Goal: Task Accomplishment & Management: Manage account settings

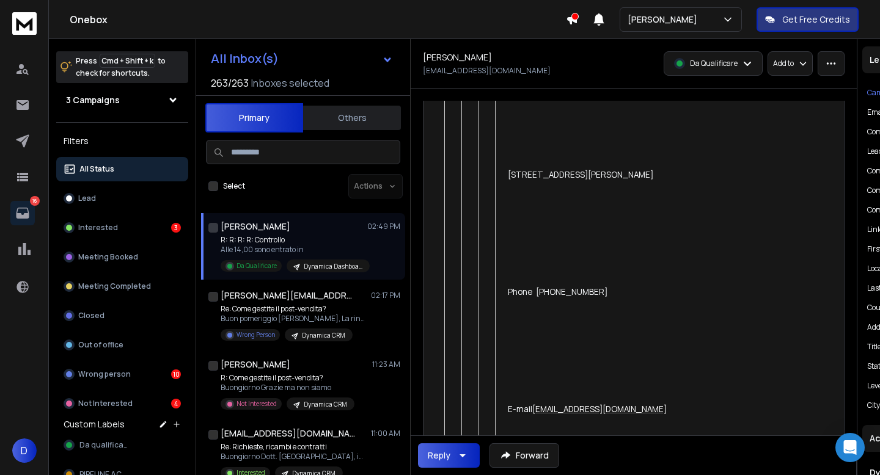
scroll to position [9149, 0]
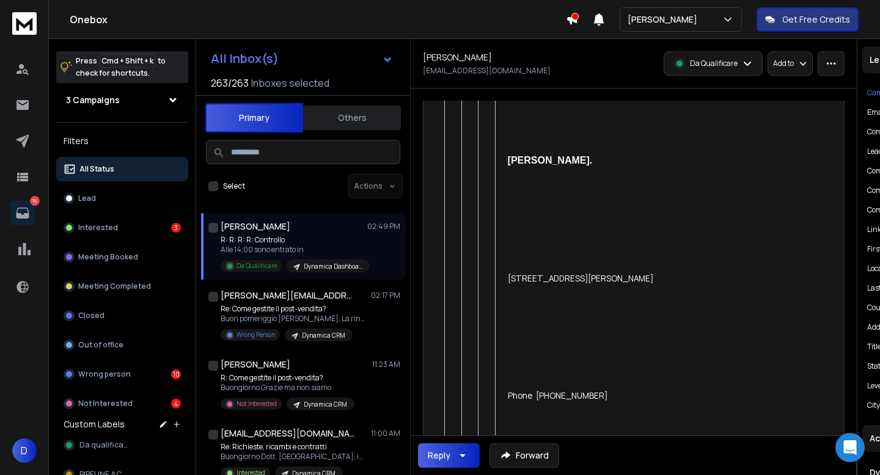
drag, startPoint x: 606, startPoint y: 239, endPoint x: 509, endPoint y: 244, distance: 96.7
click at [509, 50] on p "Production Division Manager" at bounding box center [653, 42] width 290 height 15
copy span "Production Division Manager"
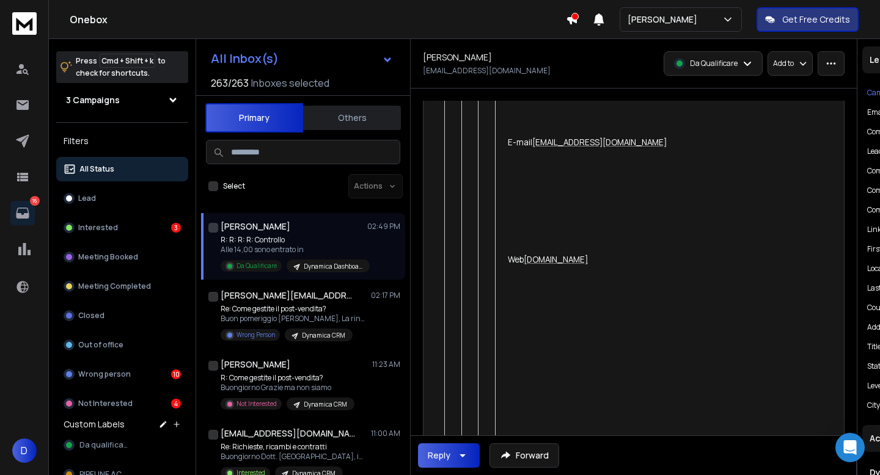
scroll to position [9521, 0]
drag, startPoint x: 637, startPoint y: 339, endPoint x: 538, endPoint y: 346, distance: 99.8
click at [538, 149] on p "E-mail [EMAIL_ADDRESS][DOMAIN_NAME]" at bounding box center [653, 141] width 290 height 15
copy span "[EMAIL_ADDRESS][DOMAIN_NAME]"
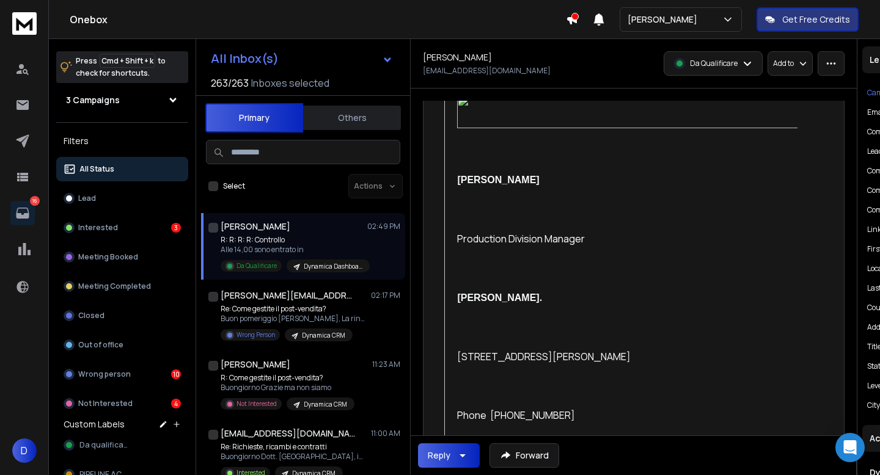
scroll to position [1392, 0]
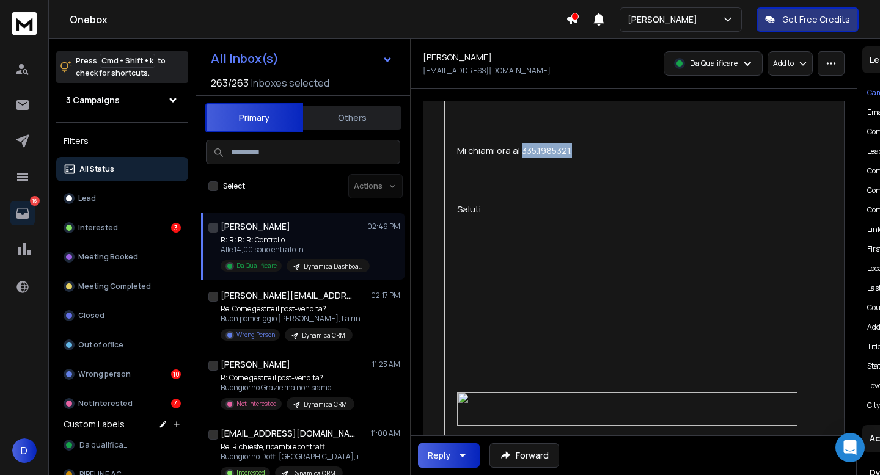
drag, startPoint x: 522, startPoint y: 211, endPoint x: 581, endPoint y: 212, distance: 59.3
click at [581, 158] on p "Mi chiami ora al 335.1985321." at bounding box center [627, 150] width 340 height 15
copy span "335.1985321."
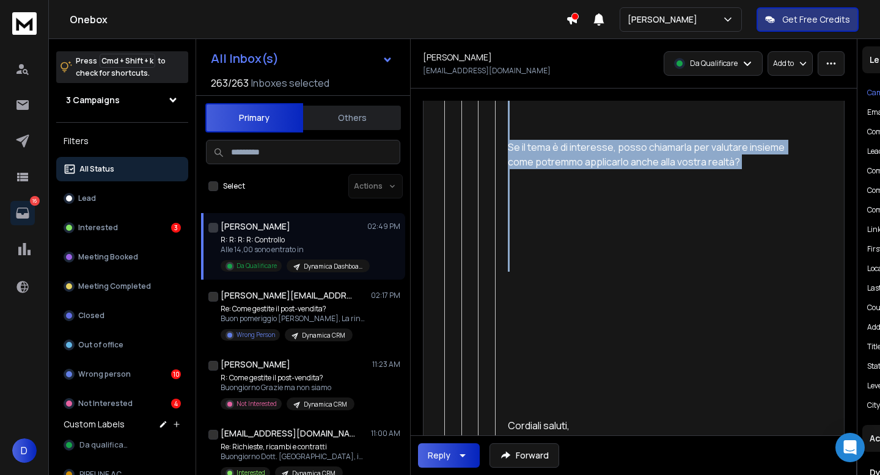
scroll to position [12157, 0]
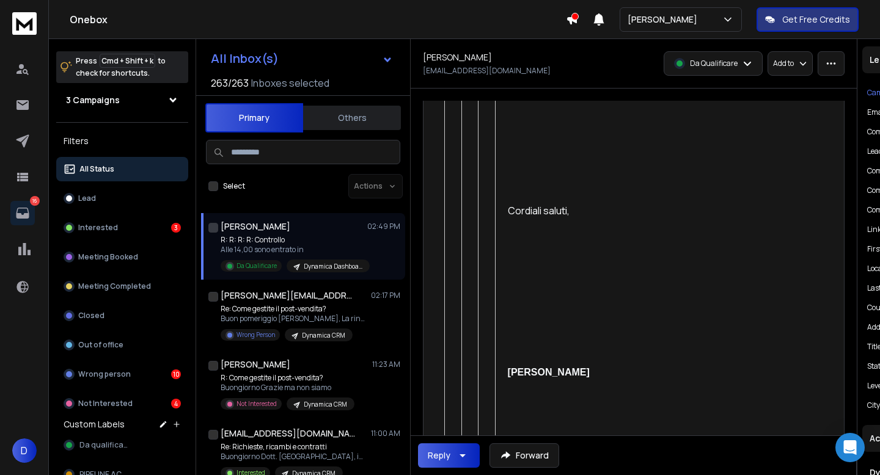
drag, startPoint x: 507, startPoint y: 172, endPoint x: 762, endPoint y: 168, distance: 254.9
copy div "Possiamo aiutarvi a visualizzare in modo chiaro e condiviso i KPI di qualità, S…"
click at [695, 57] on div "Da Qualificare" at bounding box center [713, 63] width 98 height 23
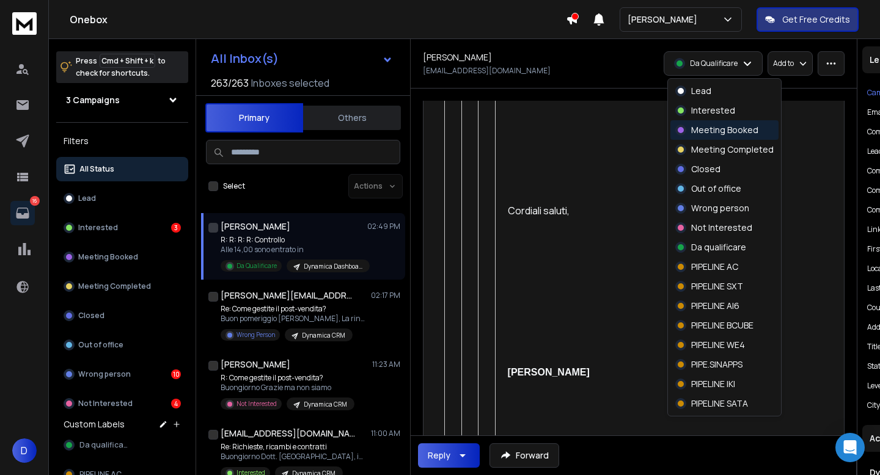
click at [723, 124] on p "Meeting Booked" at bounding box center [724, 130] width 67 height 12
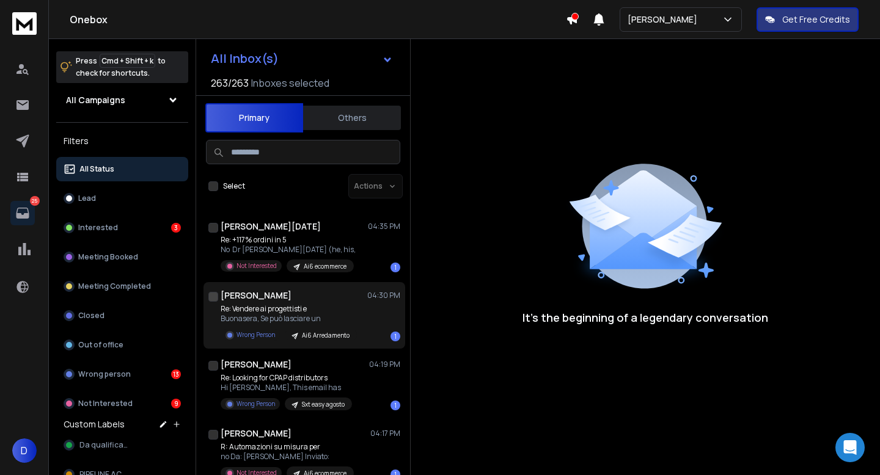
click at [376, 303] on div "Davide Zambaiti 04:30 PM Re: Vendere ai progettisti e Buonasera, Se può lasciar…" at bounding box center [311, 316] width 180 height 52
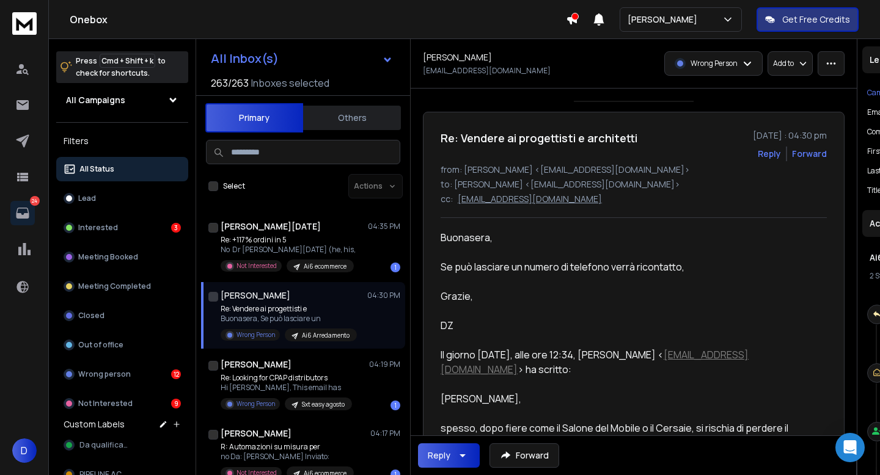
scroll to position [21, 0]
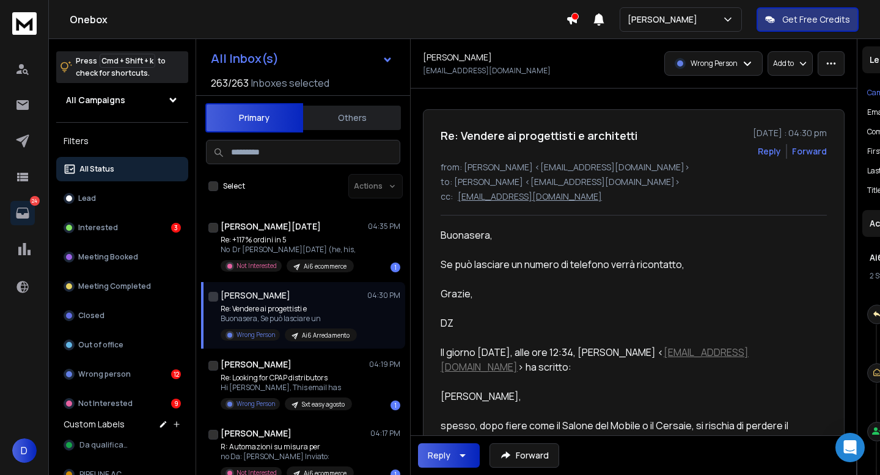
click at [835, 66] on icon "button" at bounding box center [831, 63] width 11 height 11
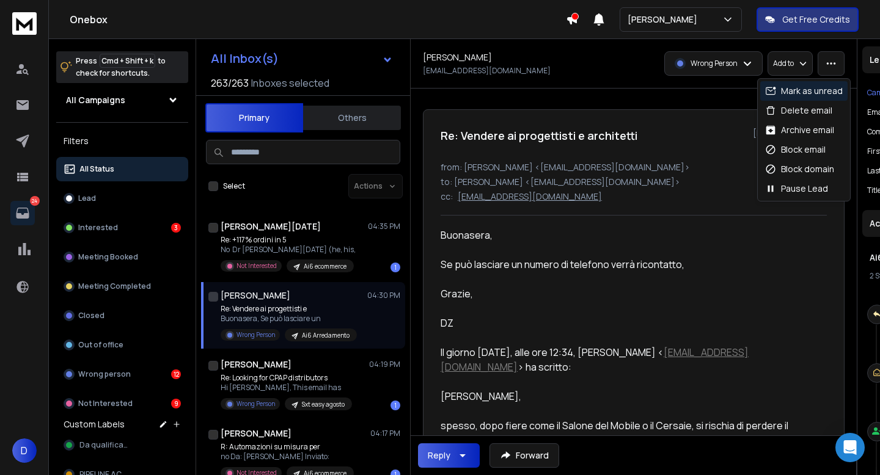
click at [808, 93] on div "Mark as unread" at bounding box center [804, 91] width 78 height 12
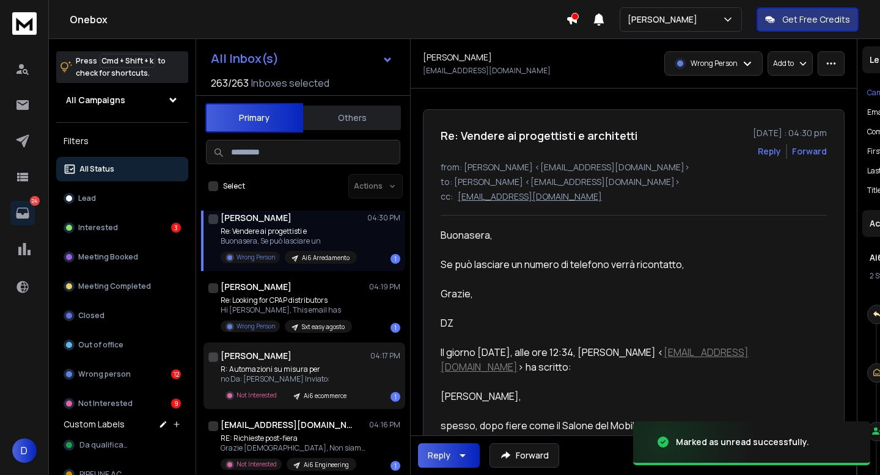
scroll to position [78, 0]
click at [389, 366] on div "R: Automazioni su misura per no Da: Cristian Mezzo Inviato: Not Interested Ai6 …" at bounding box center [311, 383] width 180 height 37
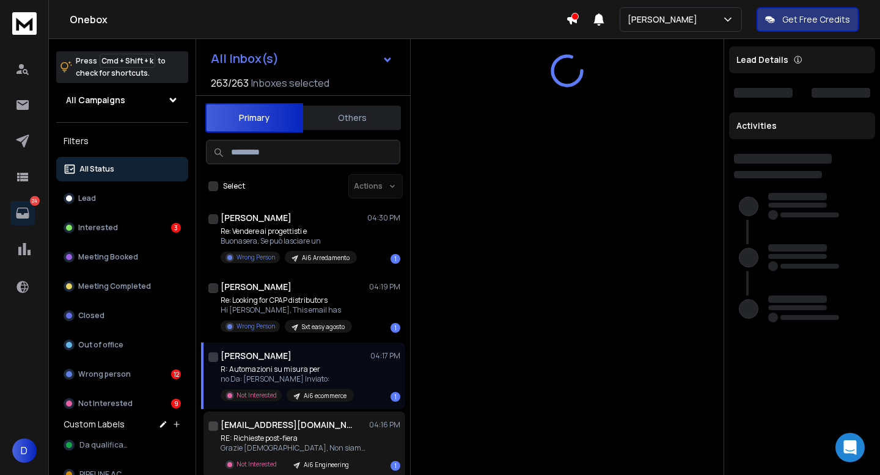
click at [375, 436] on div "RE: Richieste post-fiera Grazie Christian, Non siamo interessati, Not Intereste…" at bounding box center [311, 452] width 180 height 37
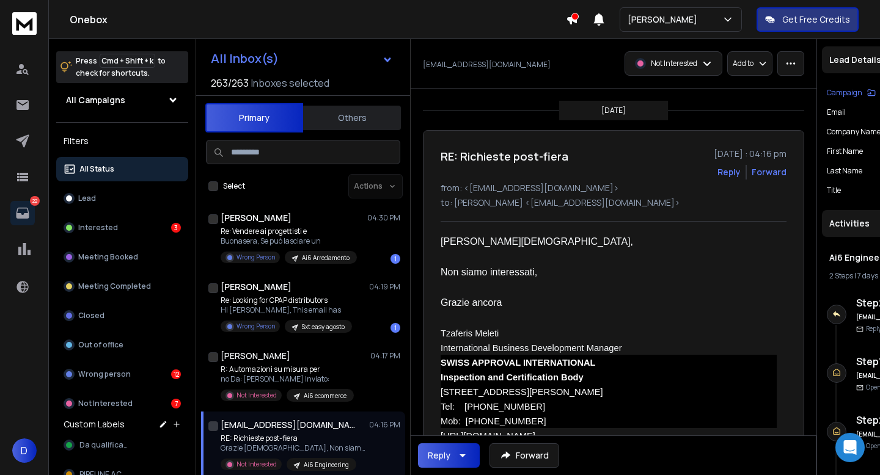
scroll to position [284, 0]
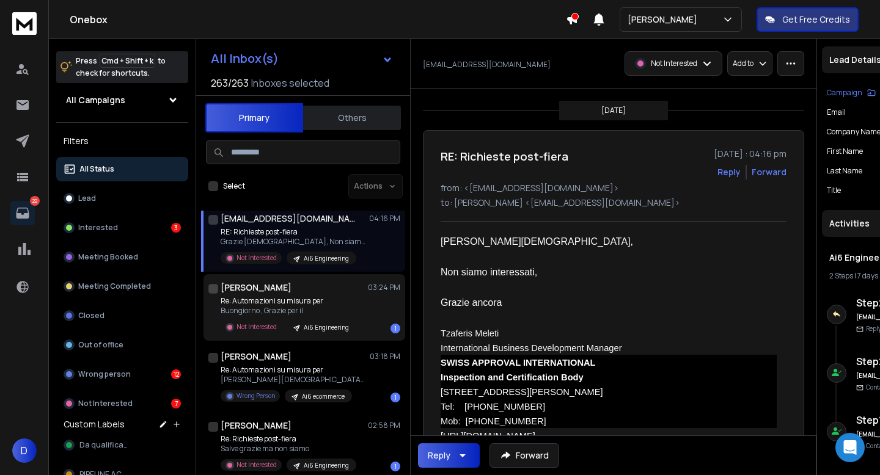
click at [384, 317] on div "Re: Automazioni su misura per Buongiorno , Grazie per il Not Interested Ai6 Eng…" at bounding box center [311, 314] width 180 height 37
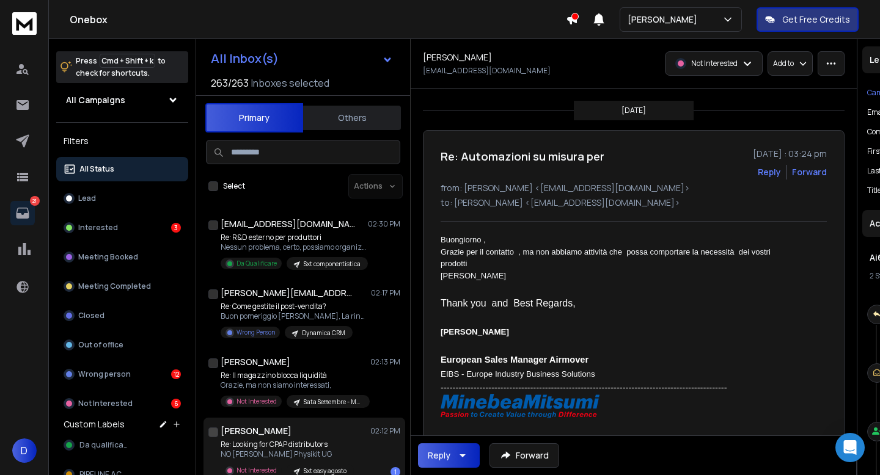
scroll to position [647, 0]
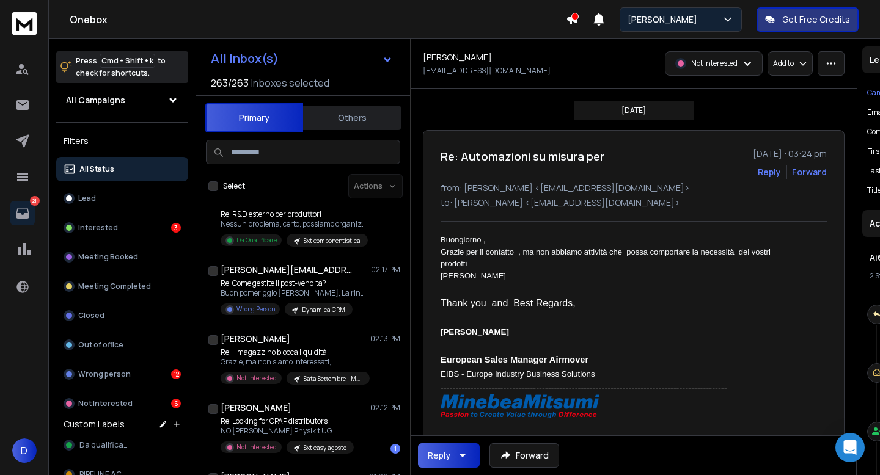
click at [686, 18] on div "[PERSON_NAME]" at bounding box center [681, 19] width 106 height 12
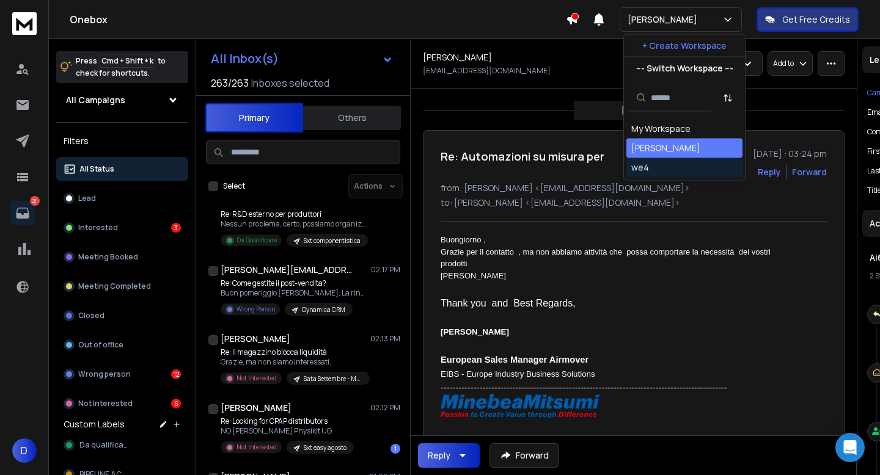
click at [651, 170] on div "we4" at bounding box center [684, 168] width 116 height 20
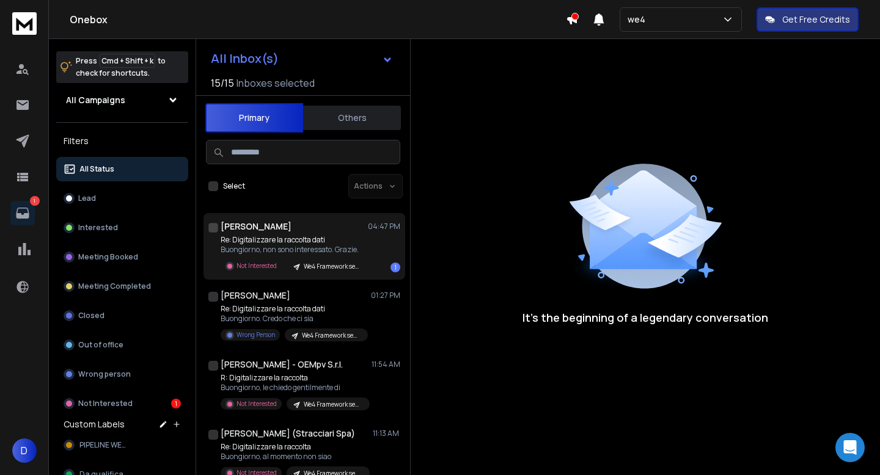
click at [364, 244] on p "Re: Digitalizzare la raccolta dati" at bounding box center [294, 240] width 147 height 10
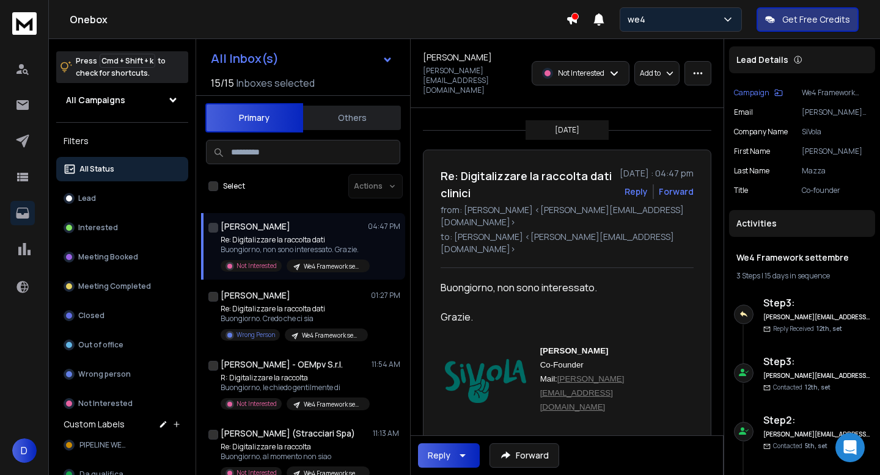
click at [683, 26] on button "we4" at bounding box center [681, 19] width 122 height 24
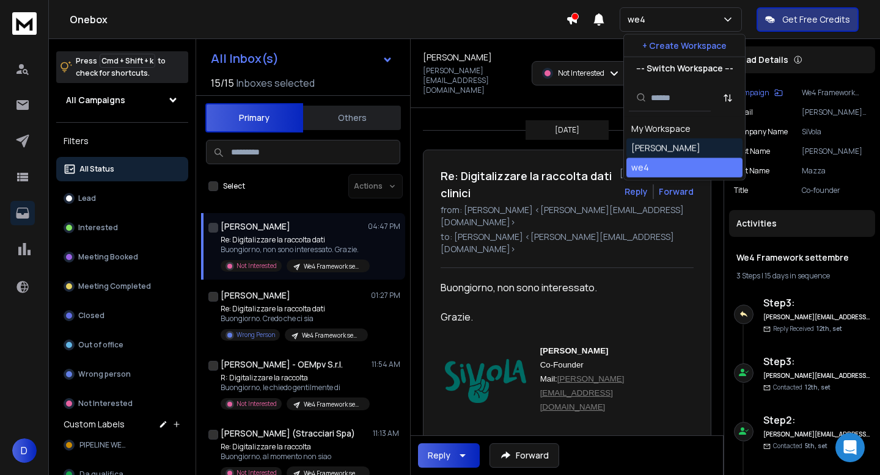
click at [677, 151] on div "[PERSON_NAME]" at bounding box center [665, 148] width 69 height 12
